Goal: Task Accomplishment & Management: Manage account settings

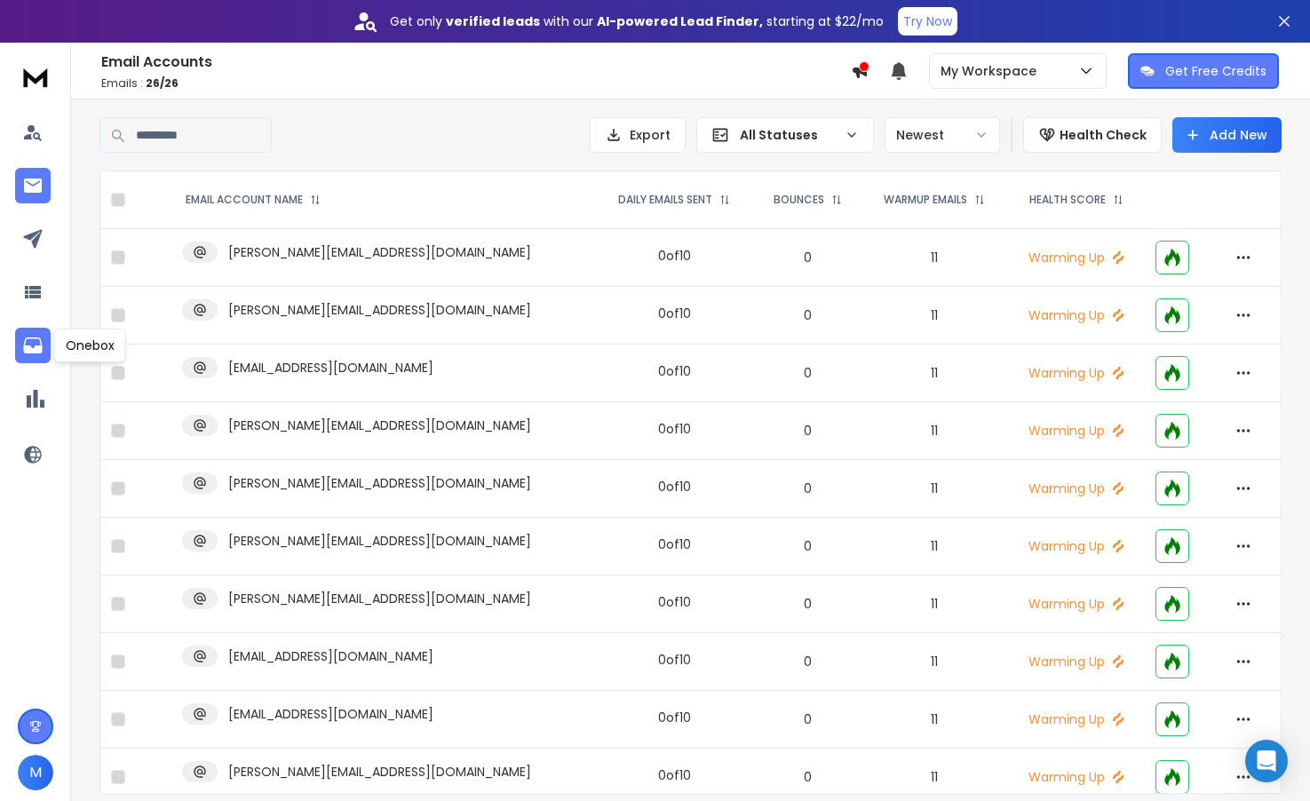
click at [44, 346] on link at bounding box center [33, 346] width 36 height 36
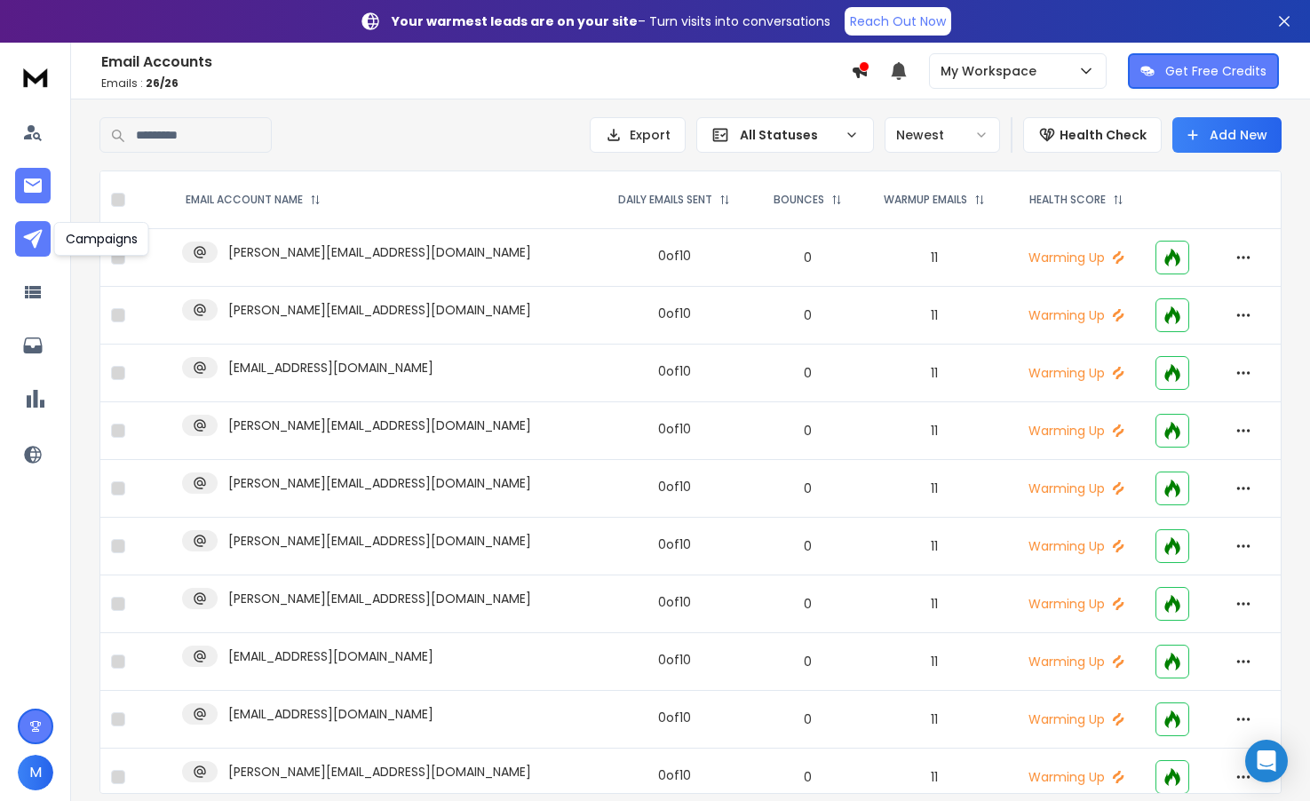
click at [40, 236] on icon at bounding box center [32, 238] width 21 height 21
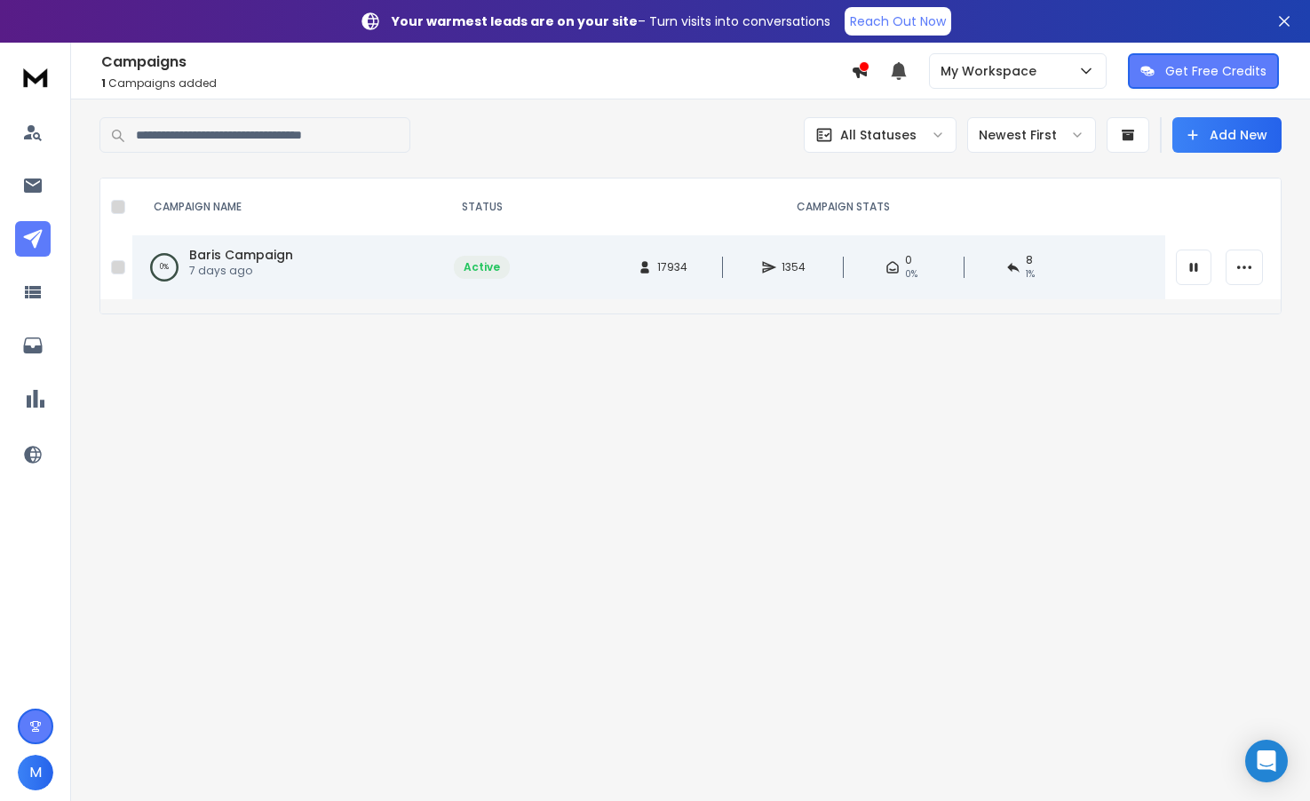
click at [249, 259] on span "Baris Campaign" at bounding box center [241, 255] width 104 height 18
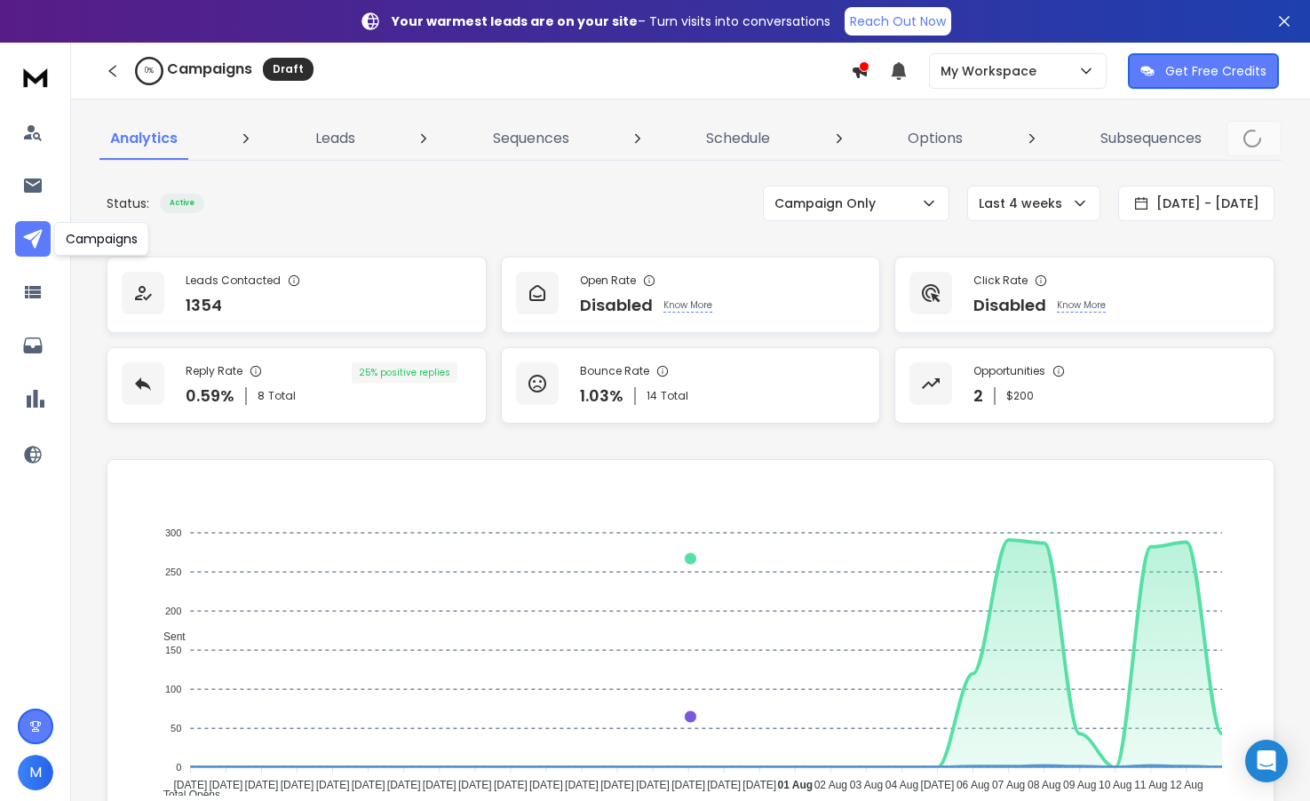
click at [27, 237] on icon at bounding box center [32, 238] width 19 height 19
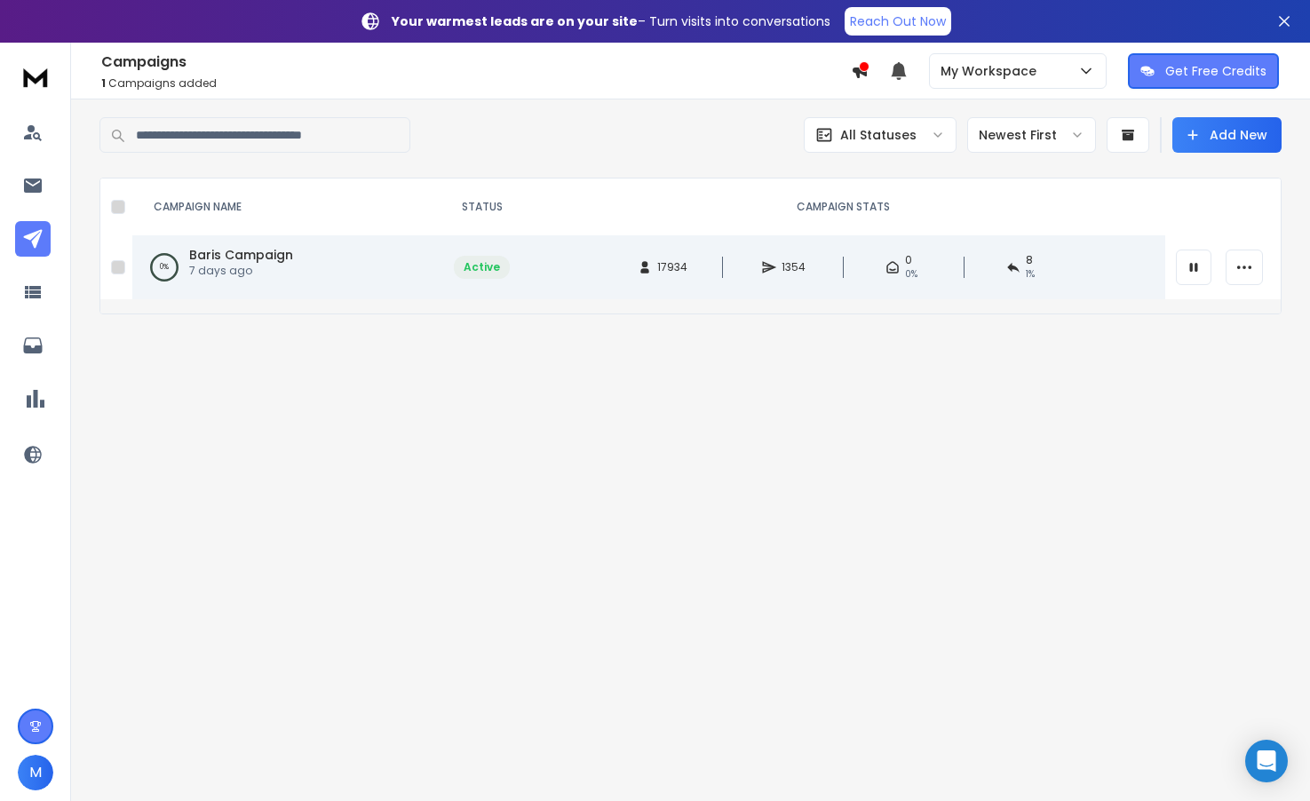
click at [299, 263] on div "0 % Baris Campaign [DATE]" at bounding box center [287, 267] width 275 height 43
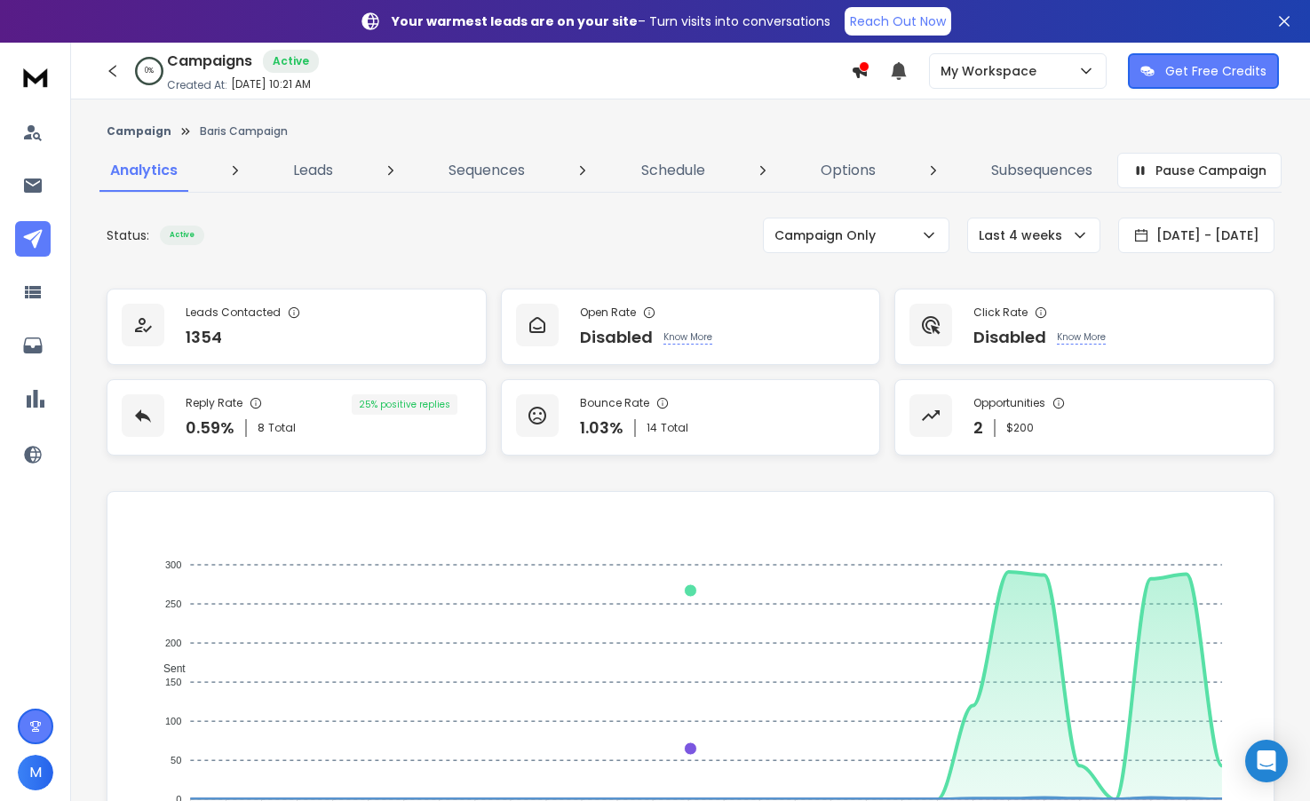
click at [266, 334] on div "1354" at bounding box center [243, 337] width 115 height 25
